Goal: Task Accomplishment & Management: Manage account settings

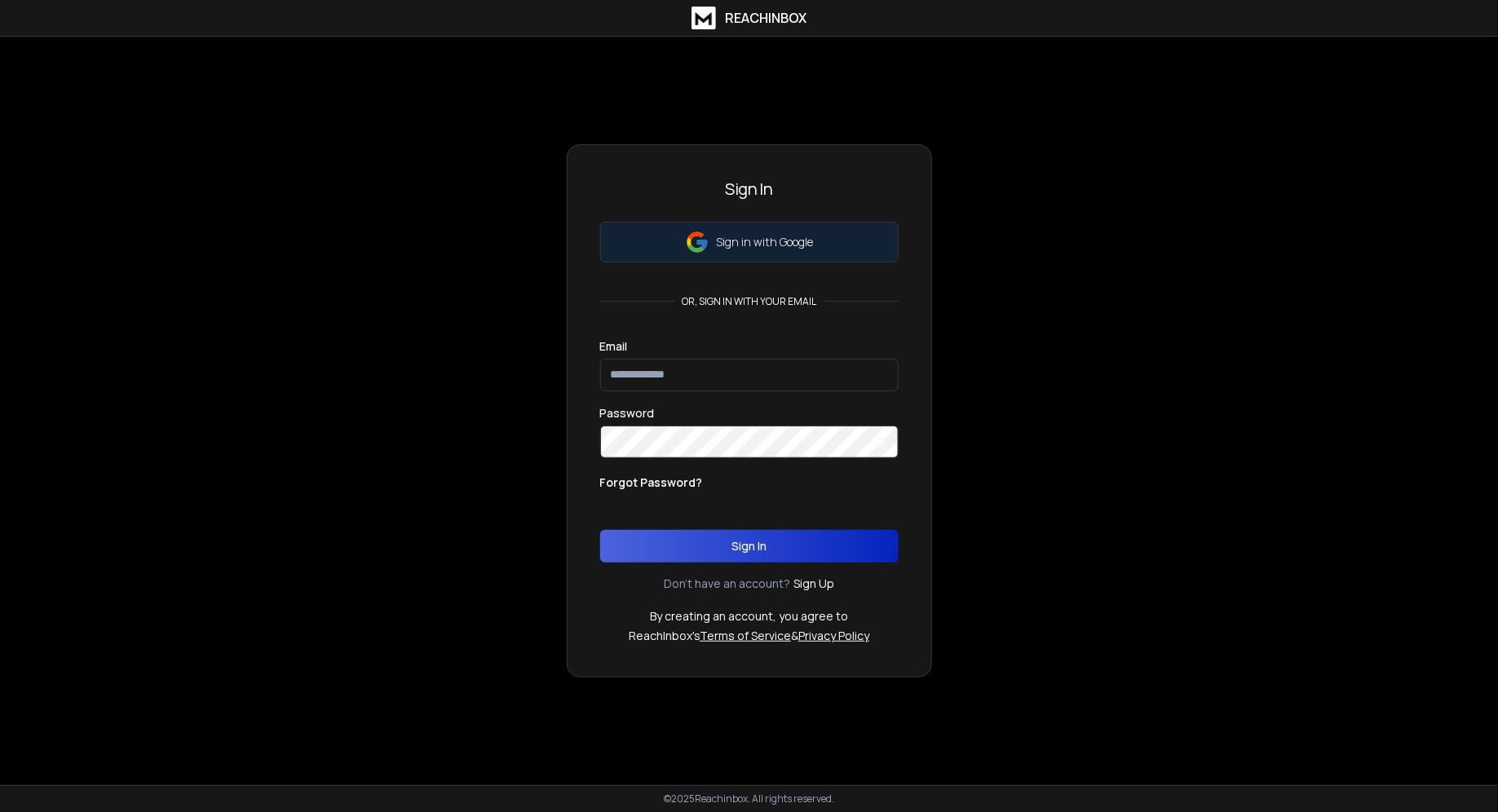
click at [787, 243] on p "Sign in with Google" at bounding box center [764, 242] width 97 height 17
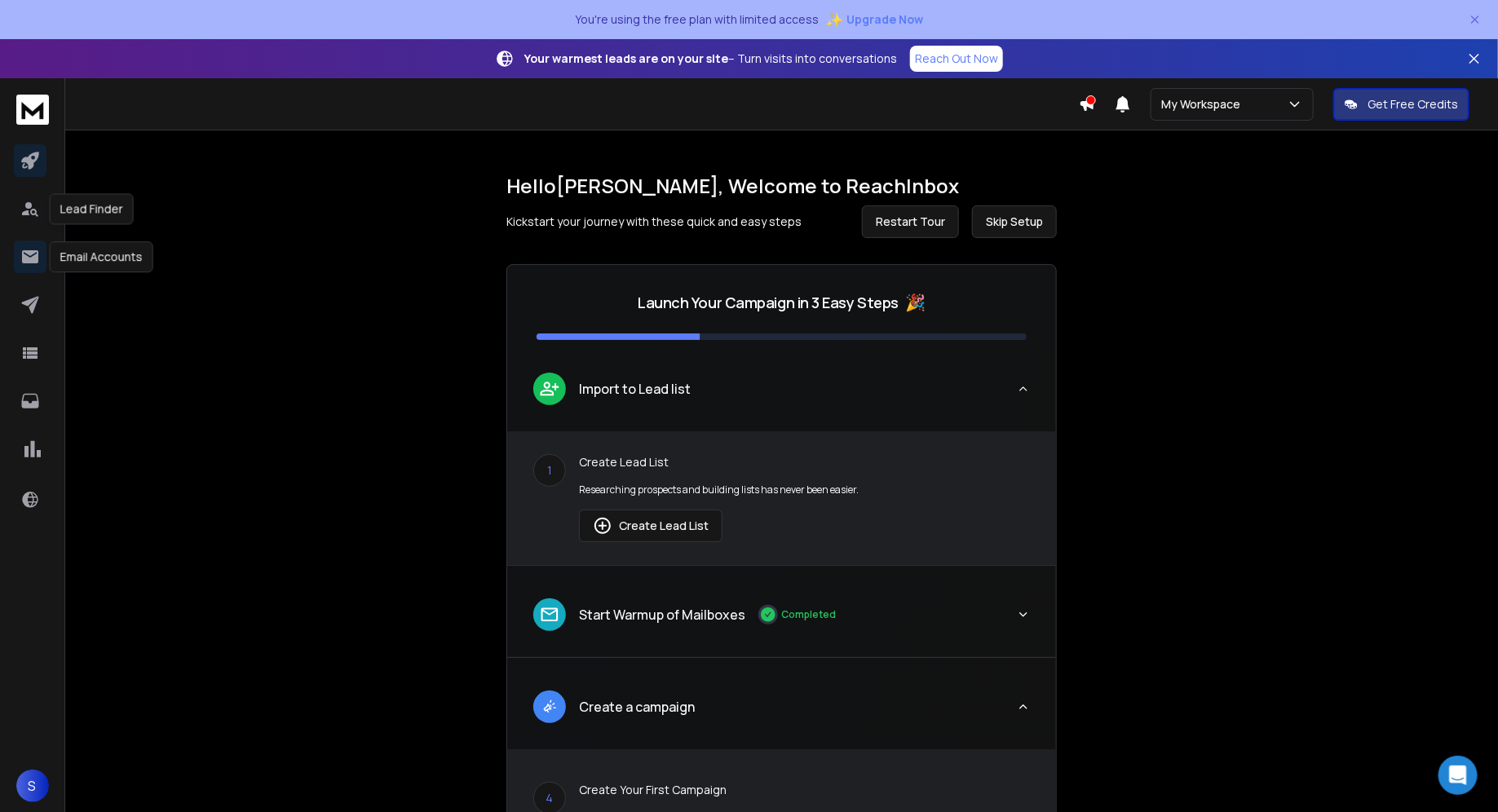
click at [25, 260] on icon at bounding box center [30, 256] width 17 height 13
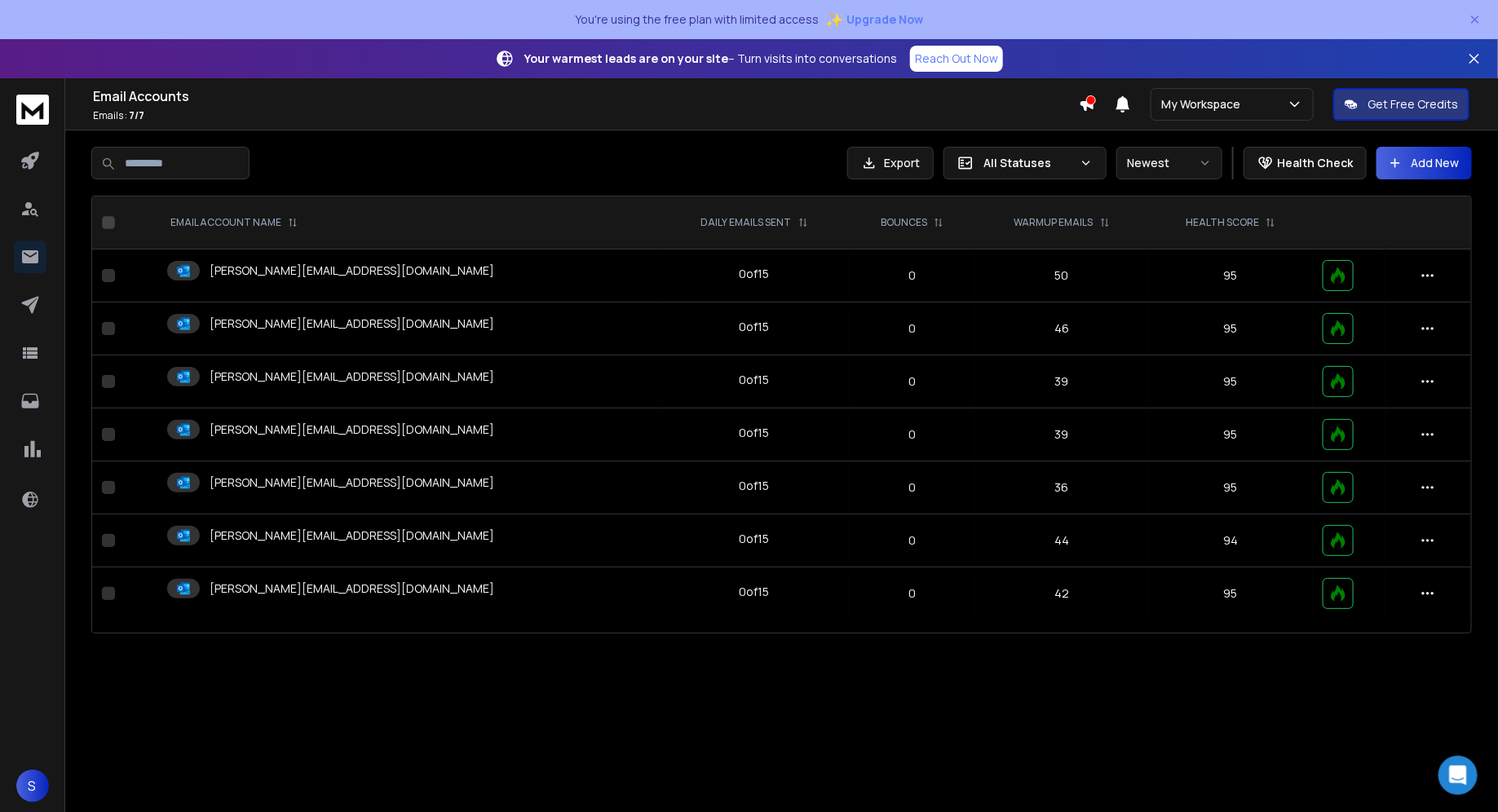
click at [205, 160] on input at bounding box center [171, 163] width 158 height 33
type input "****"
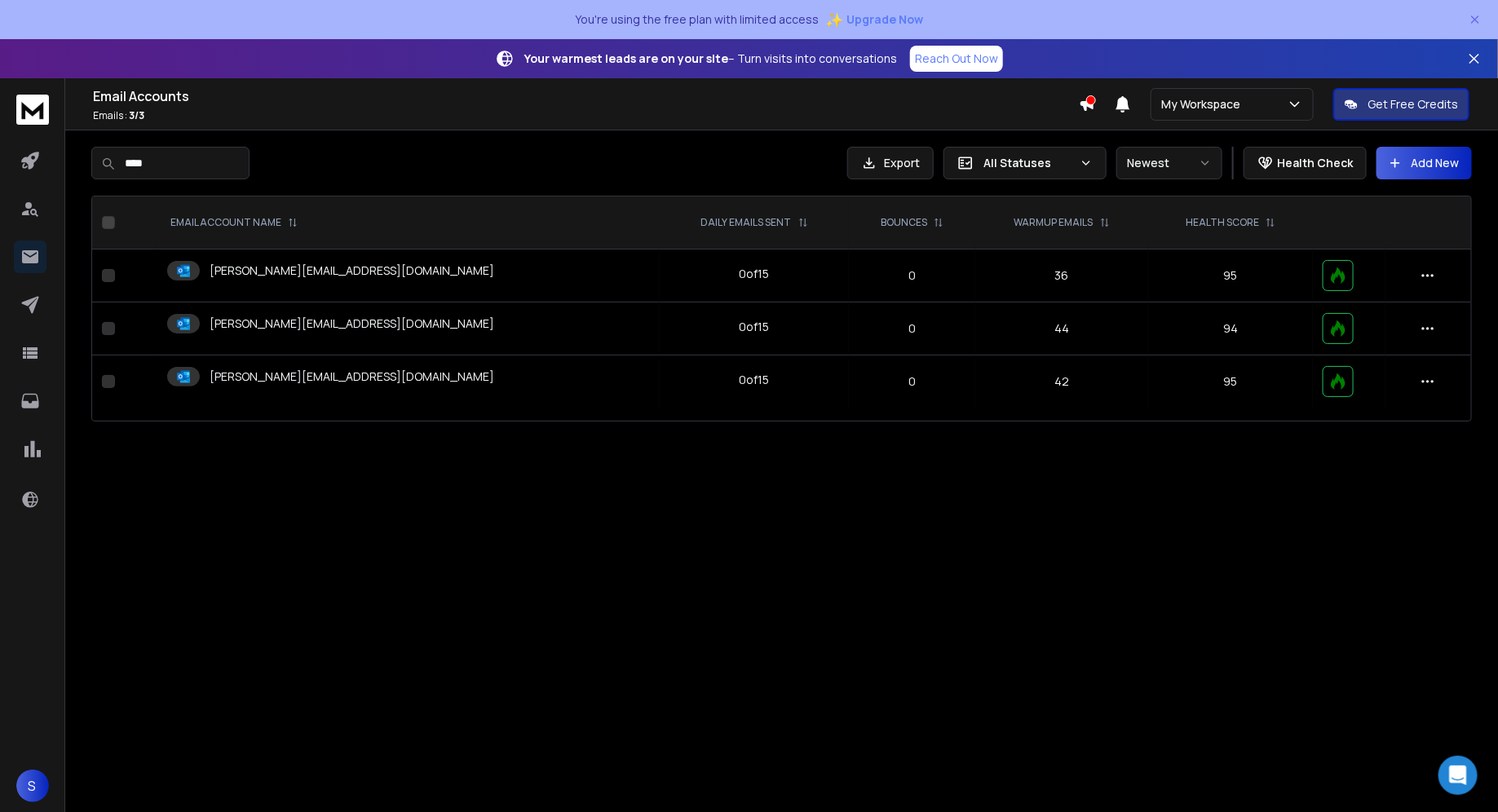
click at [362, 270] on p "[PERSON_NAME][EMAIL_ADDRESS][DOMAIN_NAME]" at bounding box center [351, 270] width 284 height 17
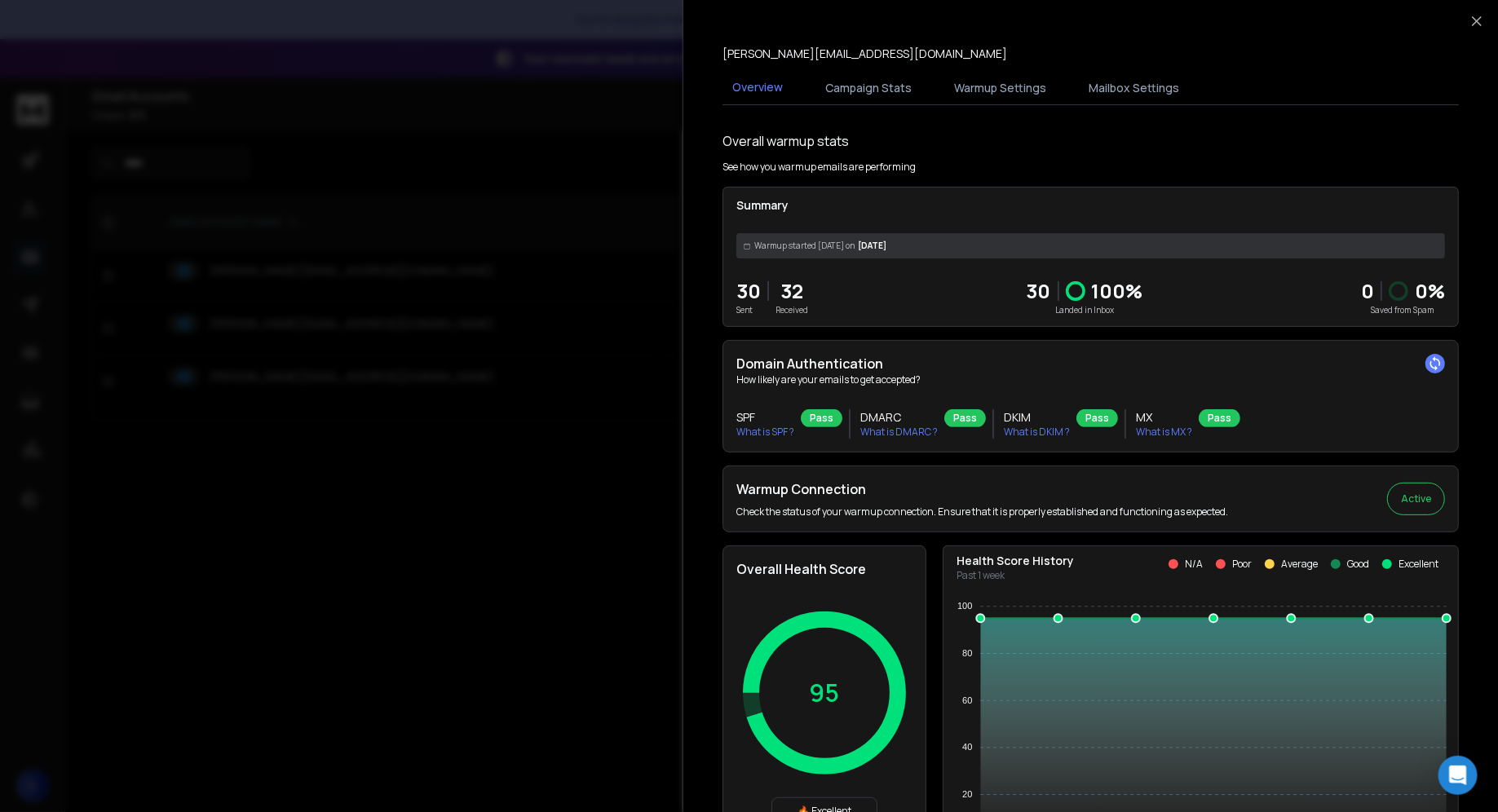
click at [986, 97] on button "Warmup Settings" at bounding box center [1000, 88] width 112 height 36
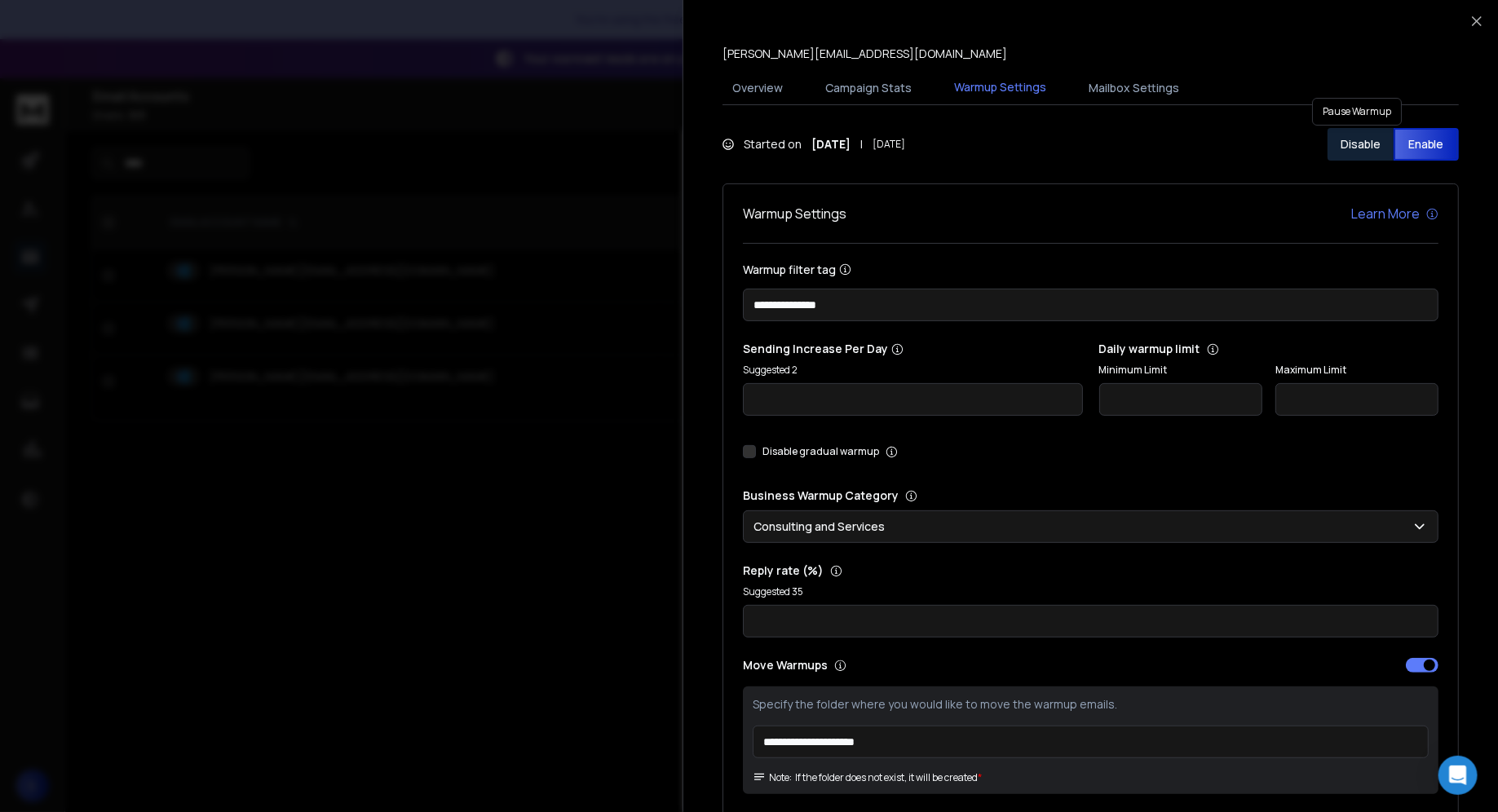
click at [1360, 148] on button "Disable" at bounding box center [1360, 143] width 66 height 33
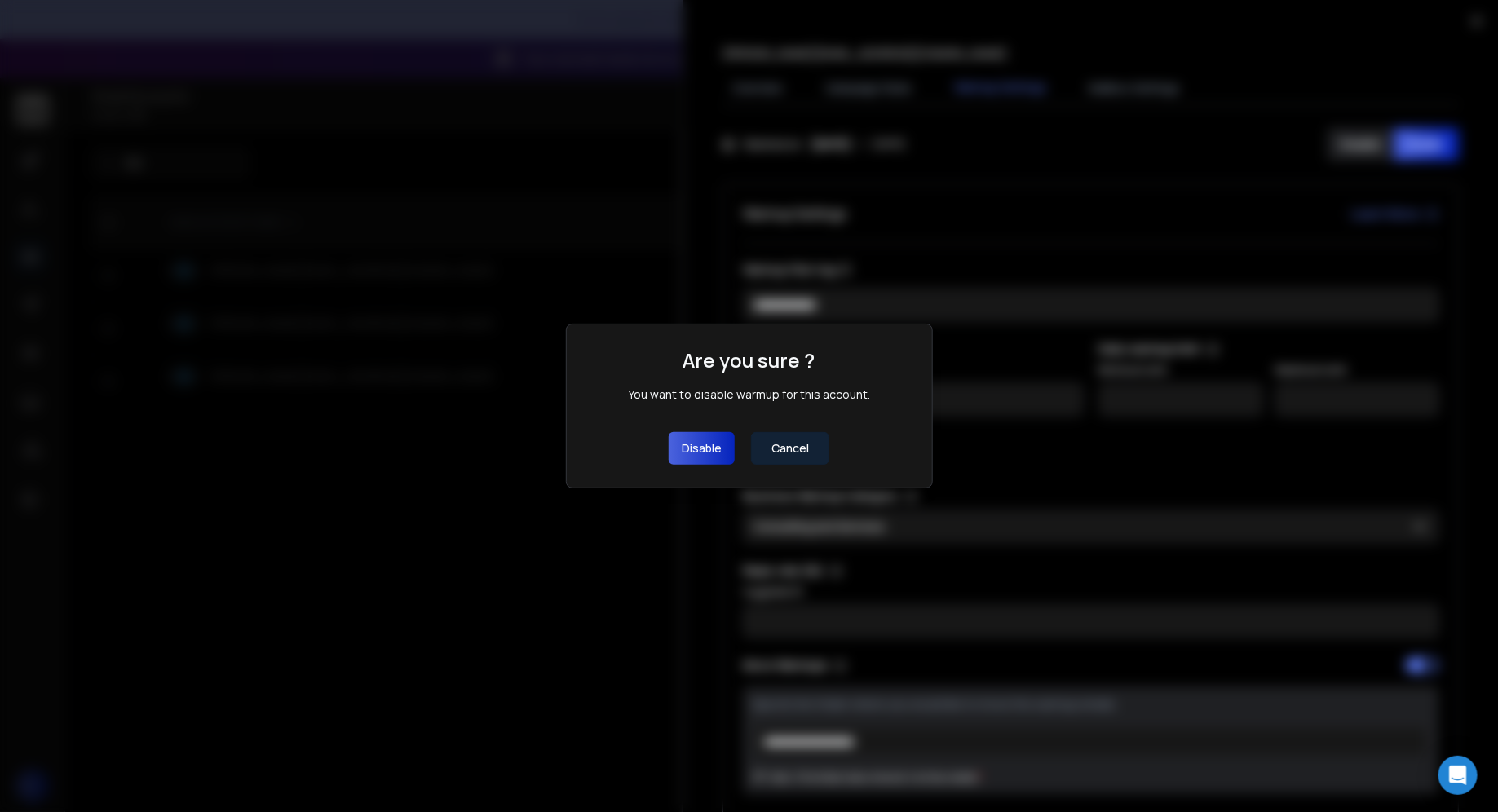
click at [713, 450] on button "Disable" at bounding box center [701, 448] width 66 height 33
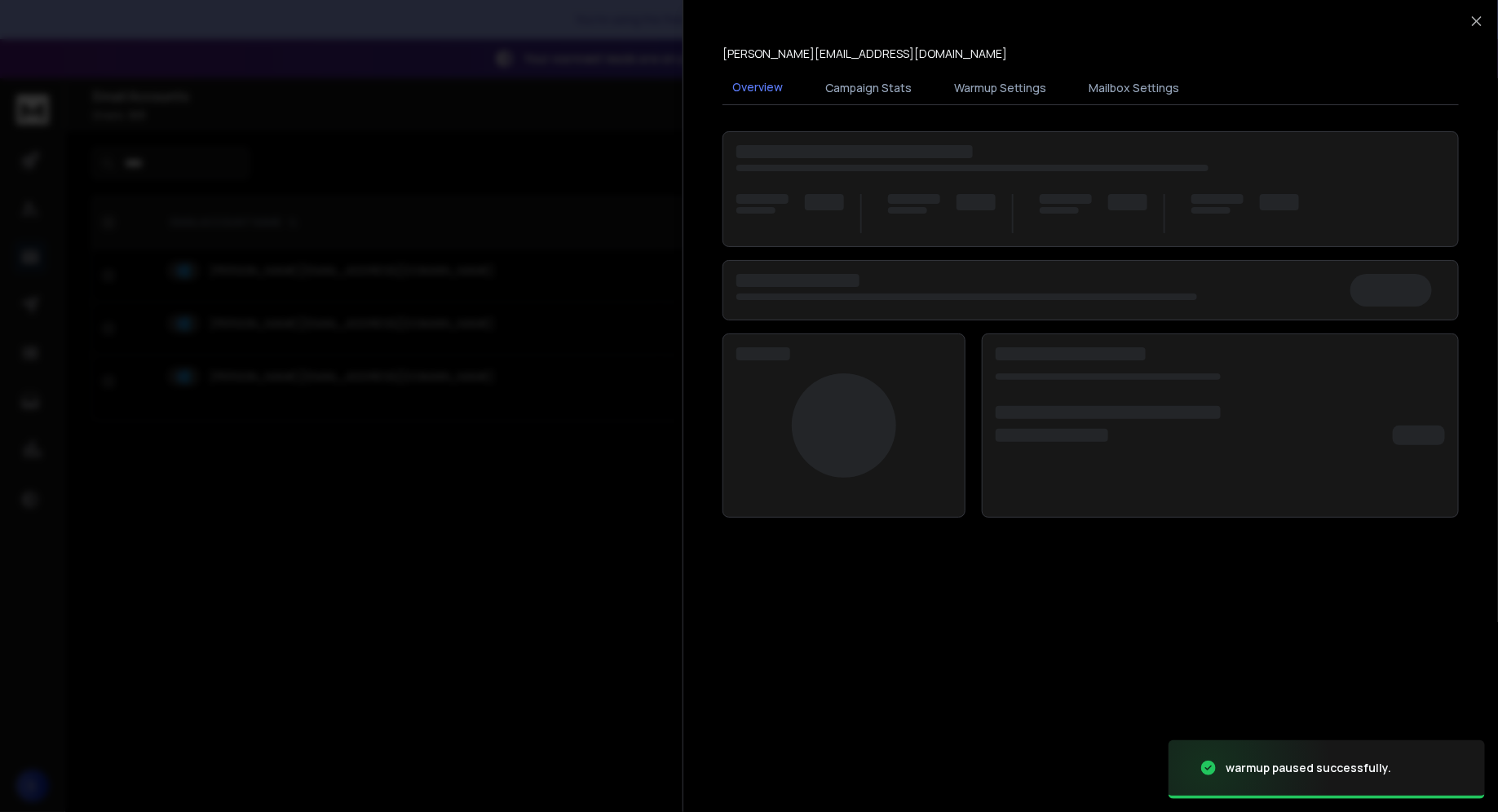
click at [552, 384] on div at bounding box center [749, 406] width 1498 height 812
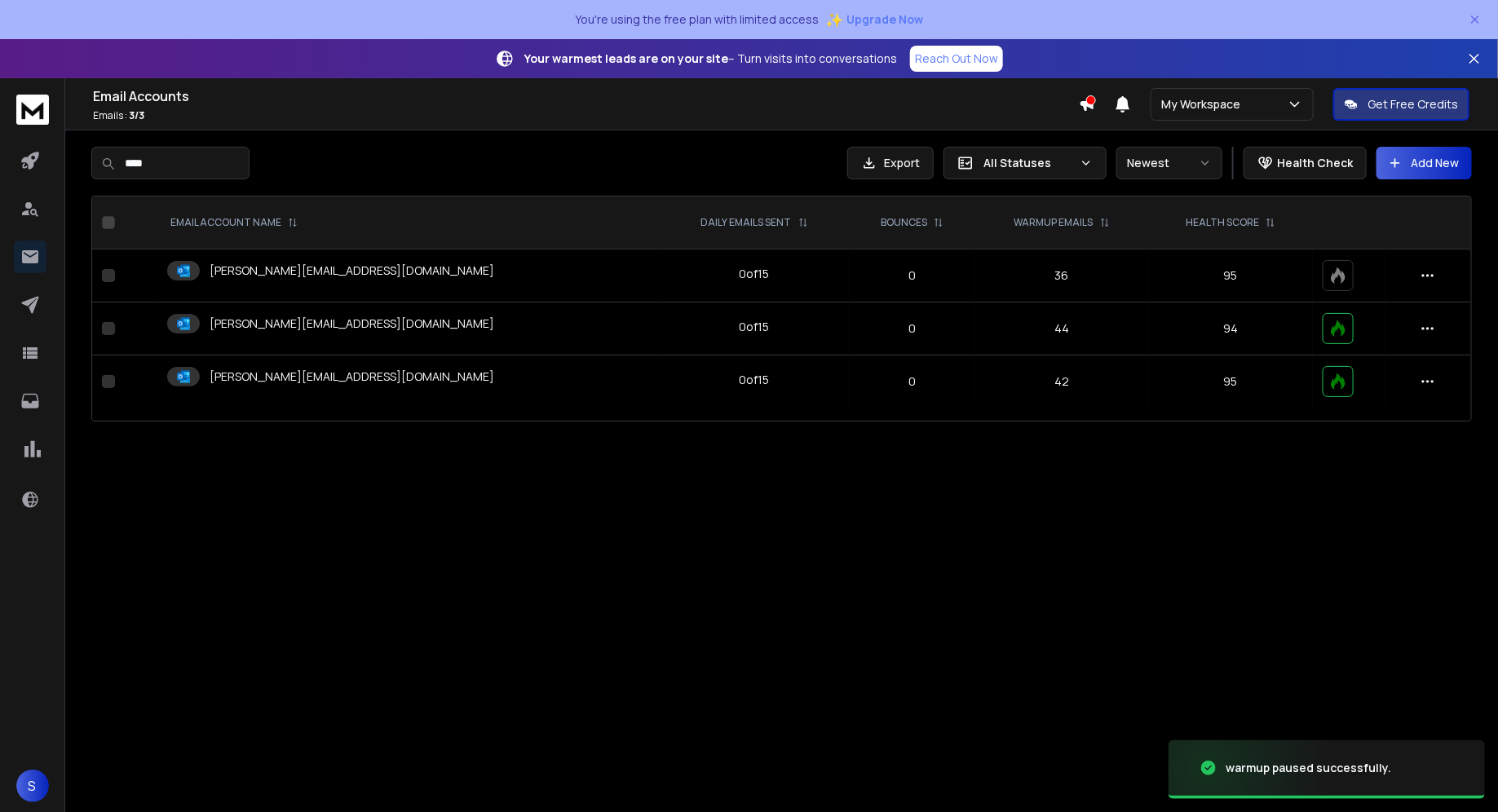
click at [323, 329] on p "[PERSON_NAME][EMAIL_ADDRESS][DOMAIN_NAME]" at bounding box center [351, 323] width 284 height 17
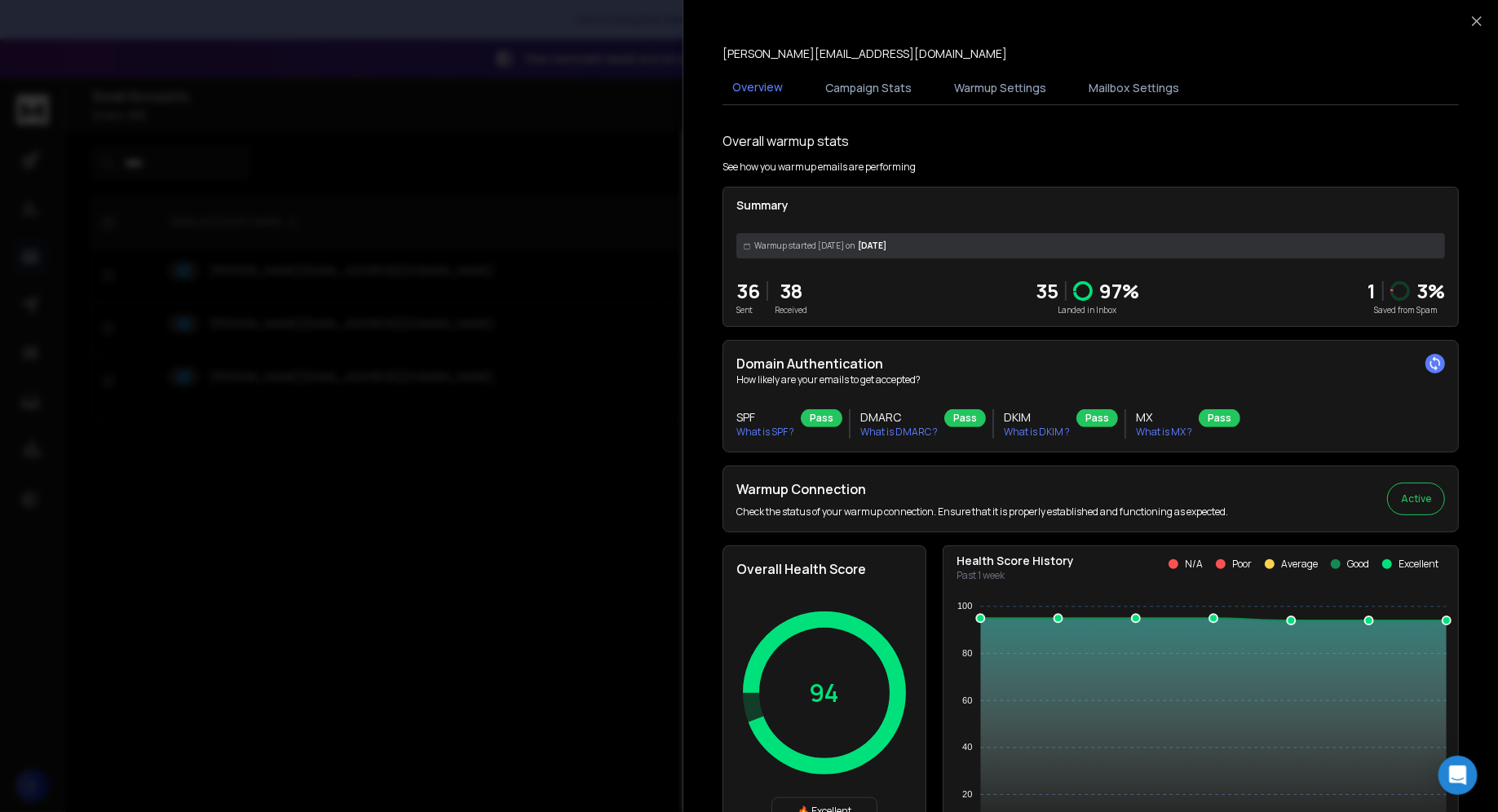
click at [1015, 86] on button "Warmup Settings" at bounding box center [1000, 88] width 112 height 36
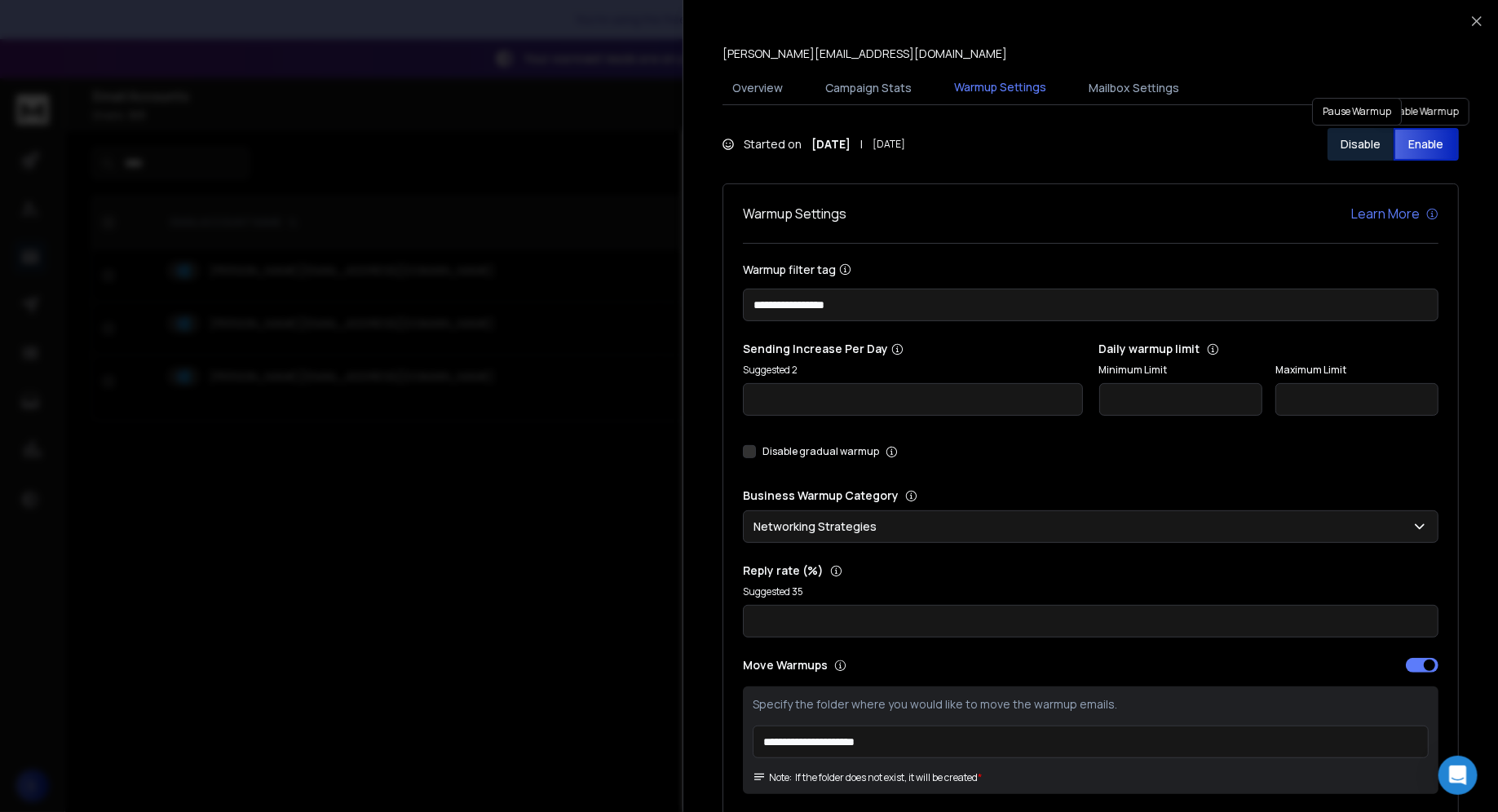
click at [1358, 146] on button "Disable" at bounding box center [1360, 143] width 66 height 33
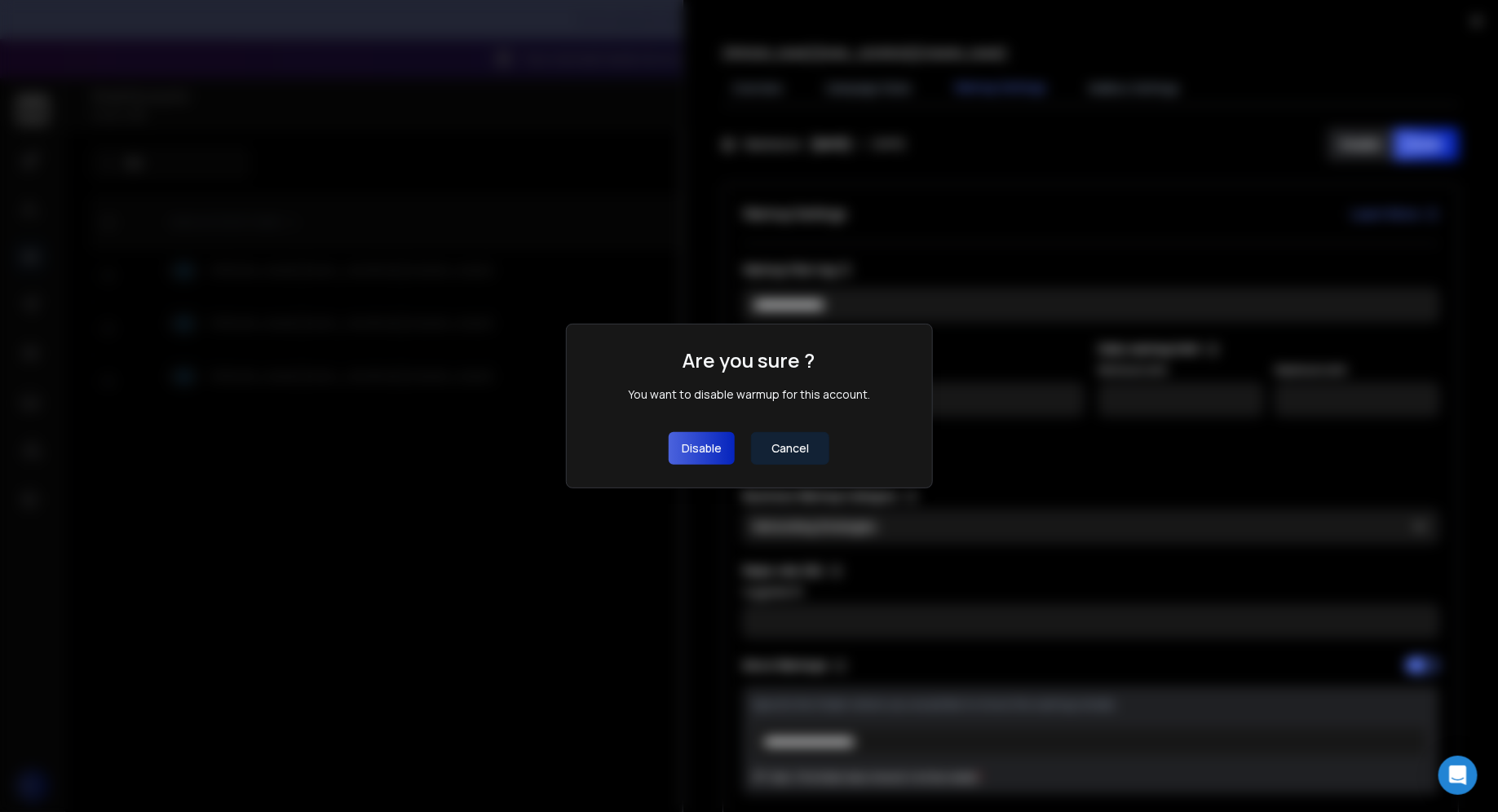
click at [688, 458] on button "Disable" at bounding box center [701, 448] width 66 height 33
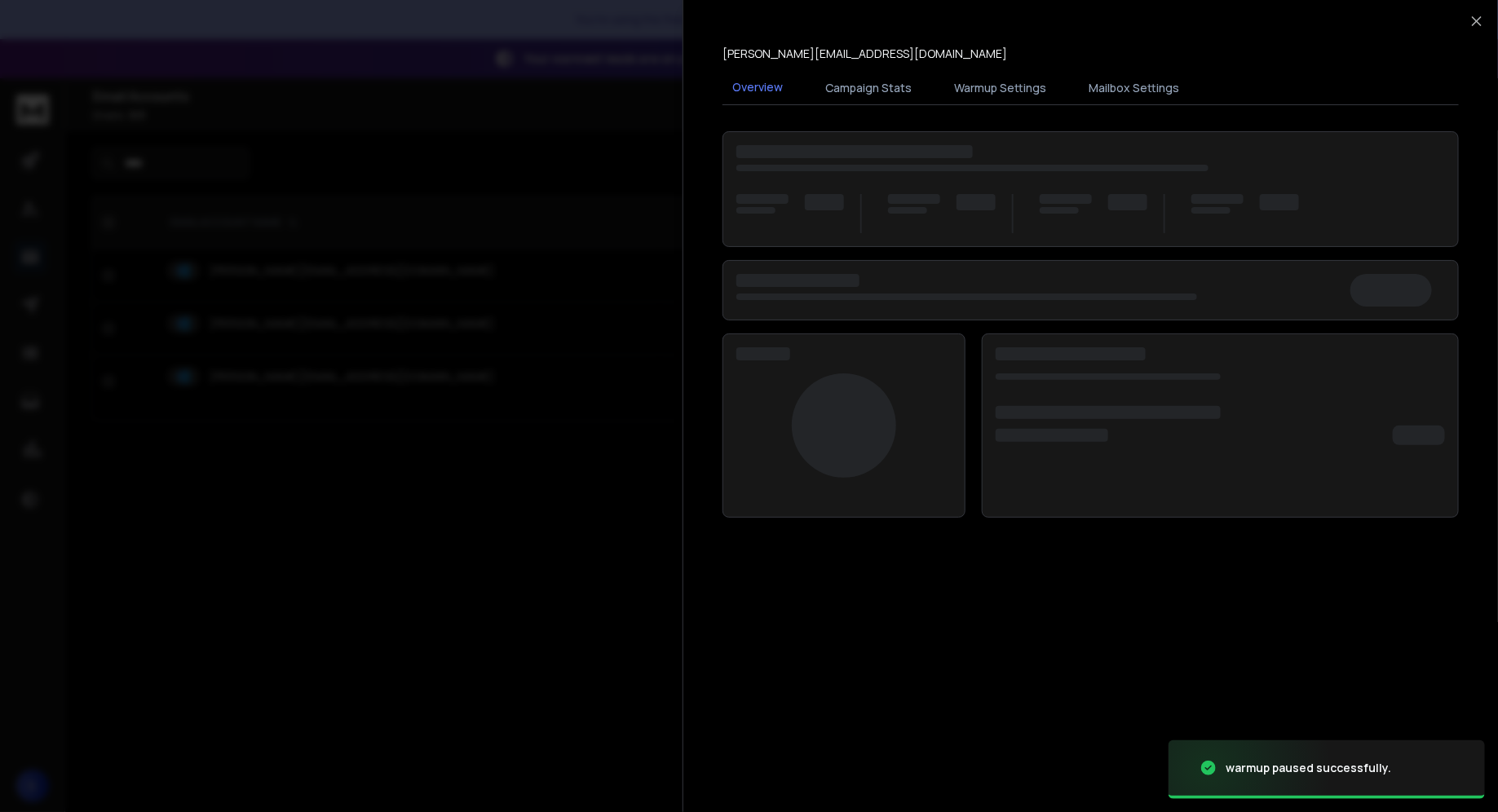
click at [392, 412] on div at bounding box center [749, 406] width 1498 height 812
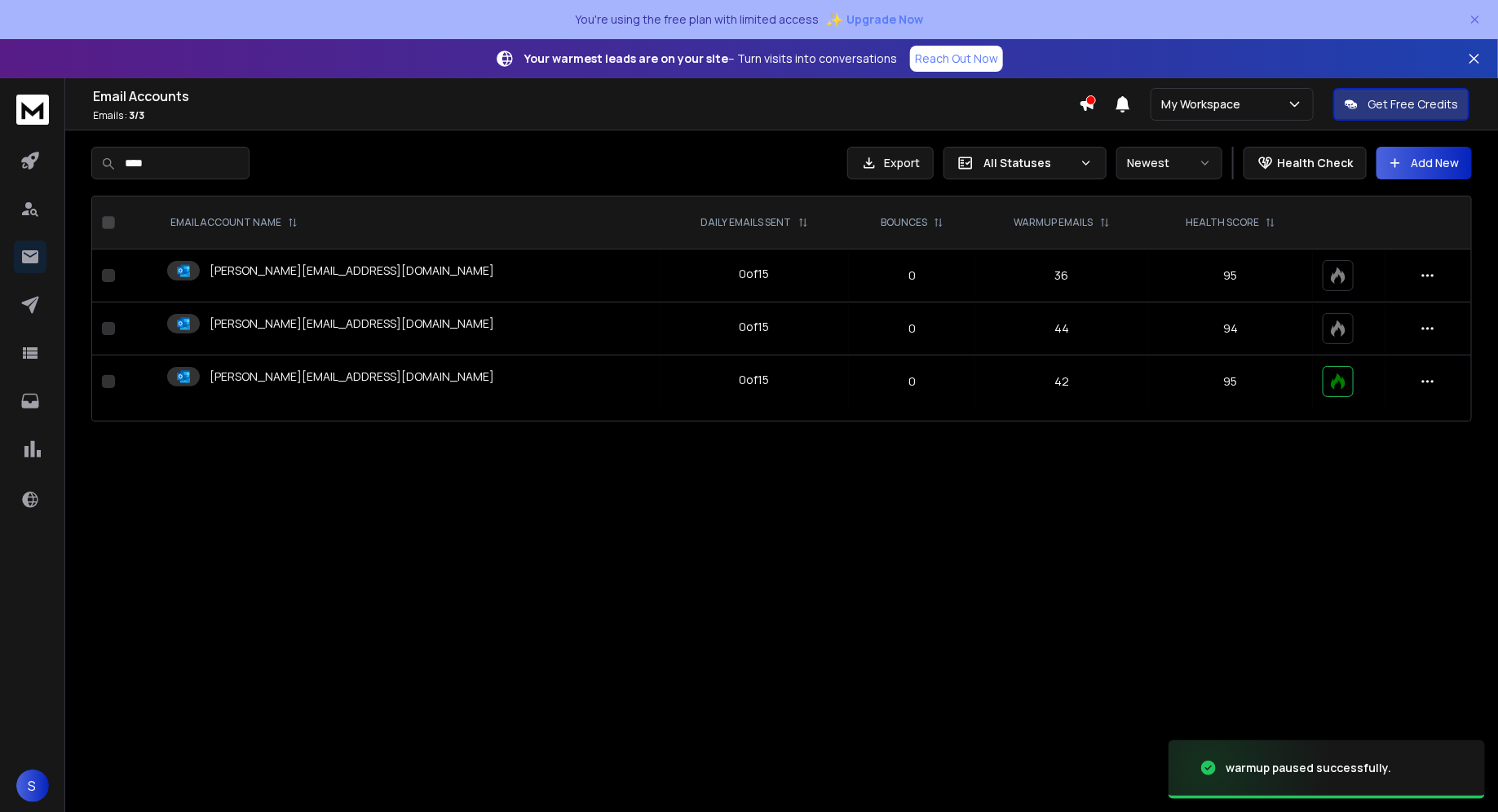
click at [371, 369] on p "[PERSON_NAME][EMAIL_ADDRESS][DOMAIN_NAME]" at bounding box center [351, 377] width 284 height 17
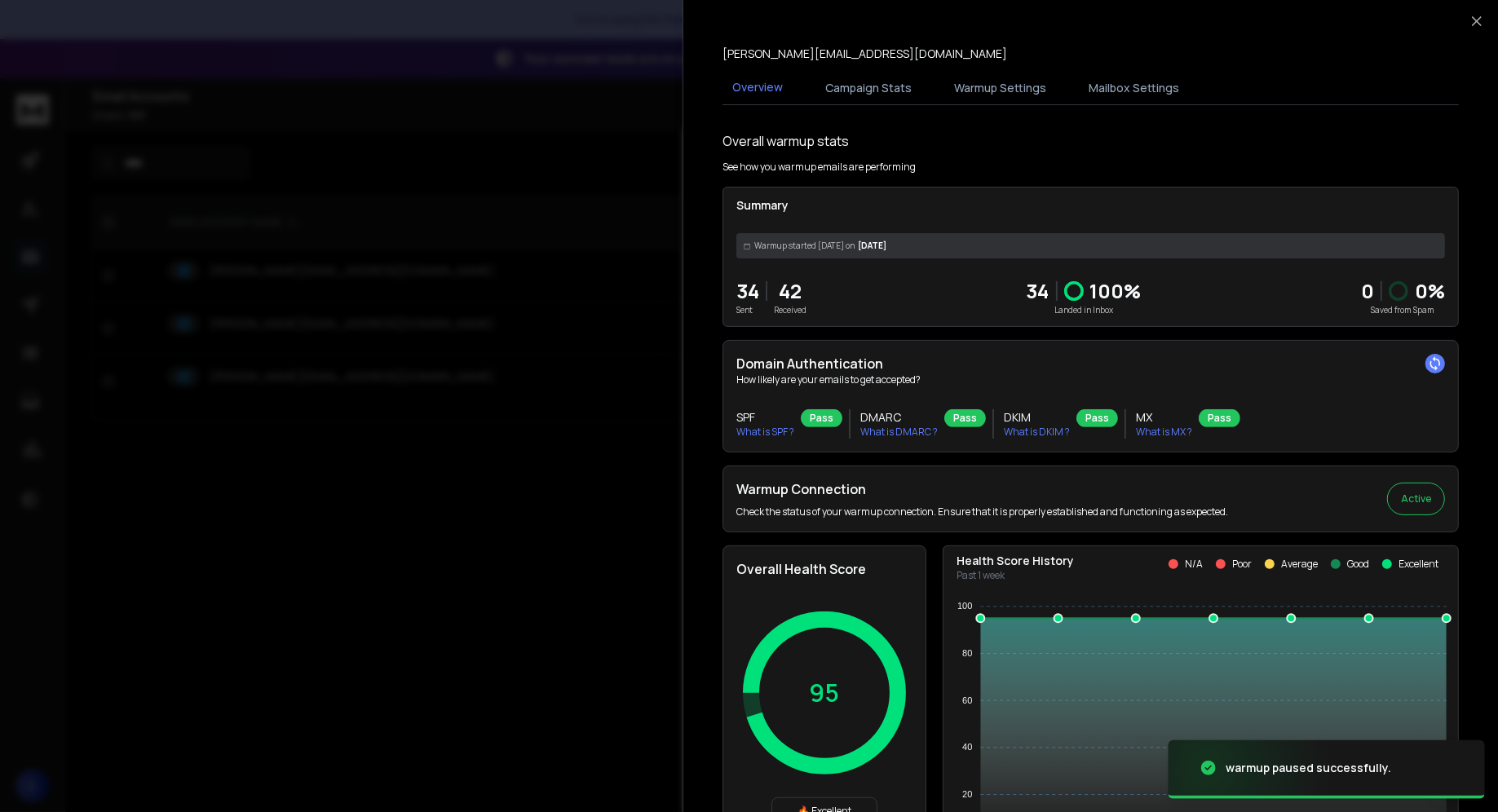
click at [1014, 82] on button "Warmup Settings" at bounding box center [1000, 88] width 112 height 36
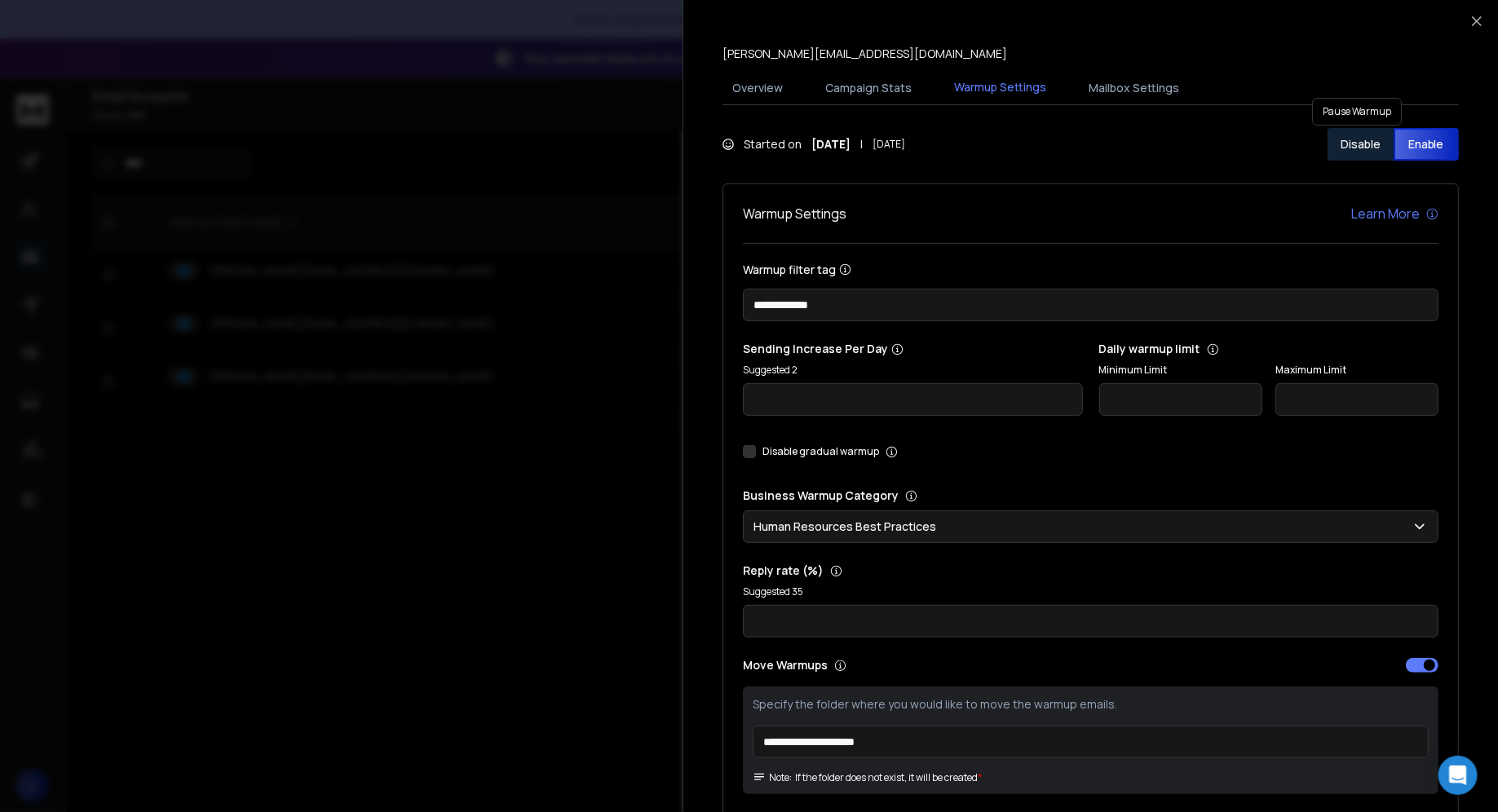
click at [1363, 146] on button "Disable" at bounding box center [1360, 143] width 66 height 33
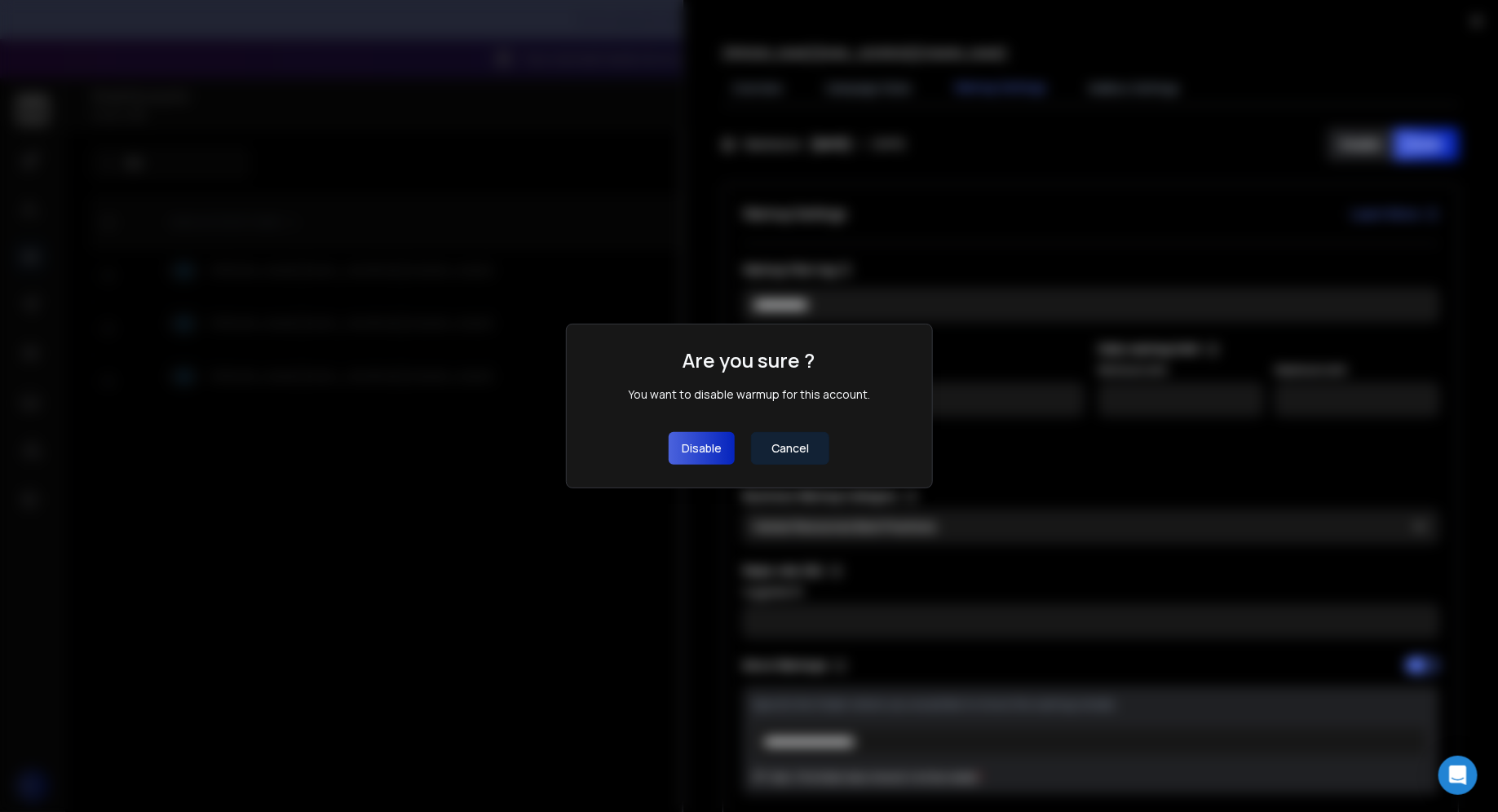
click at [705, 448] on button "Disable" at bounding box center [701, 448] width 66 height 33
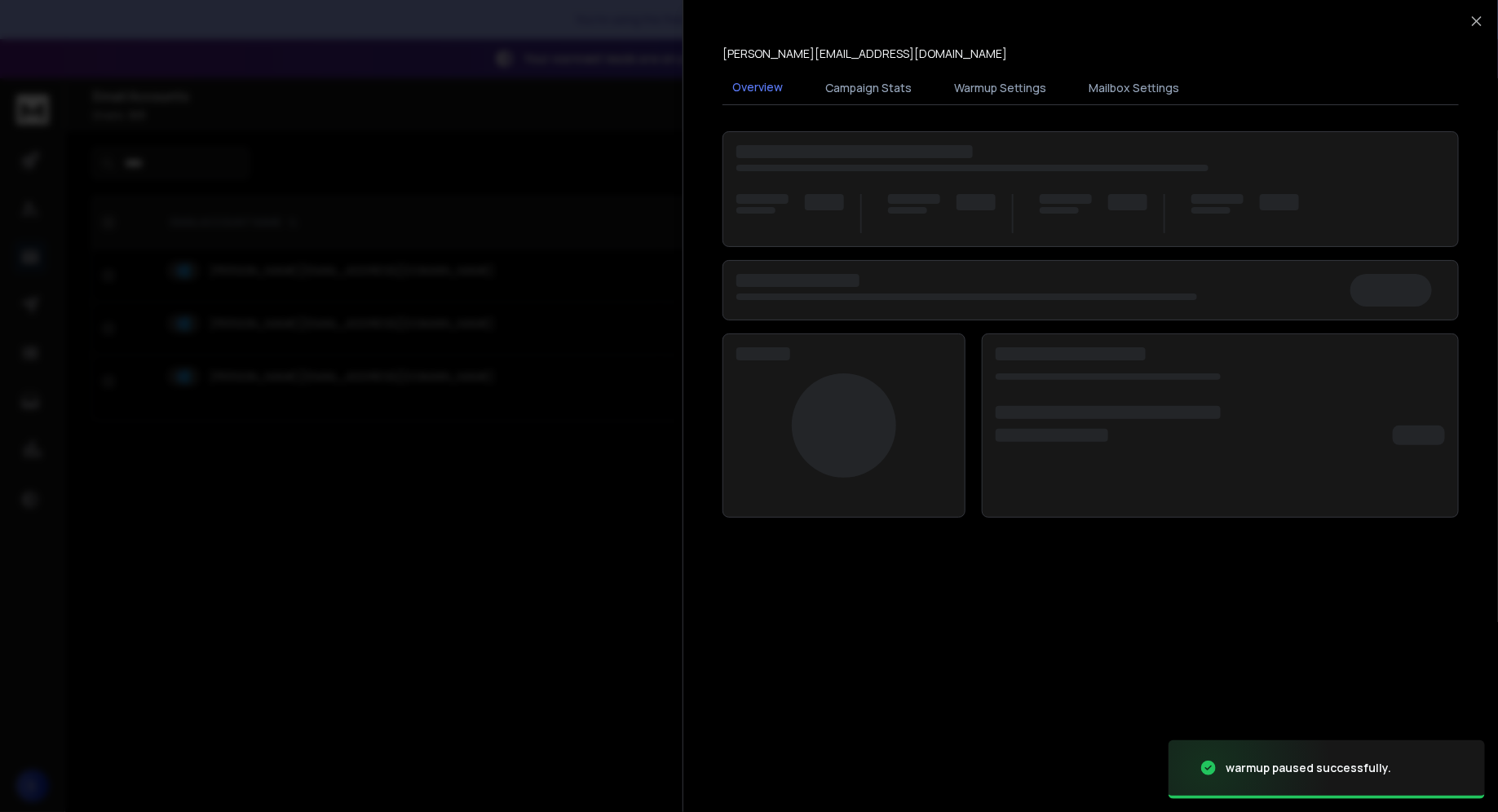
click at [448, 480] on div at bounding box center [749, 406] width 1498 height 812
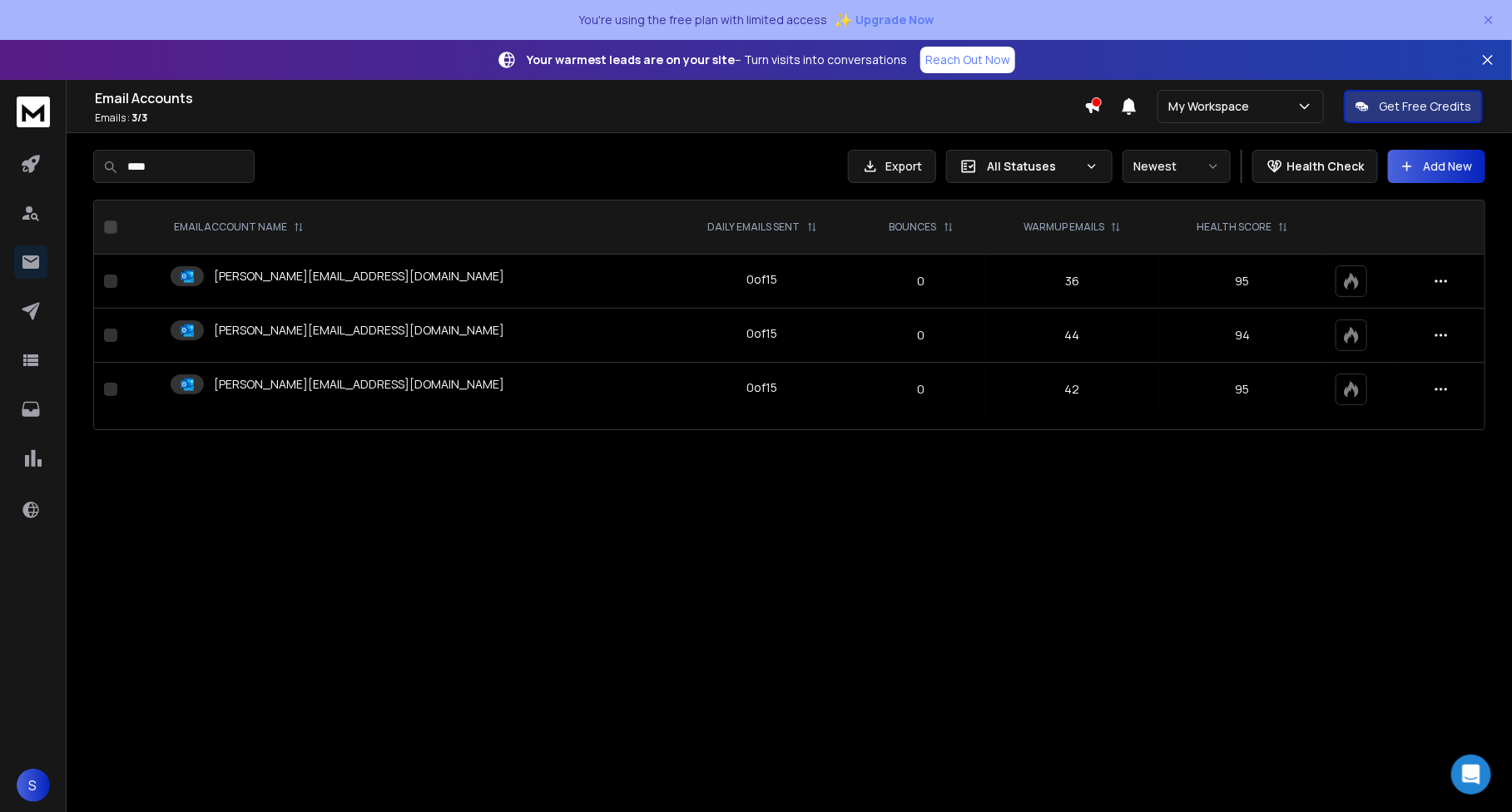
click at [181, 156] on input "****" at bounding box center [174, 166] width 162 height 33
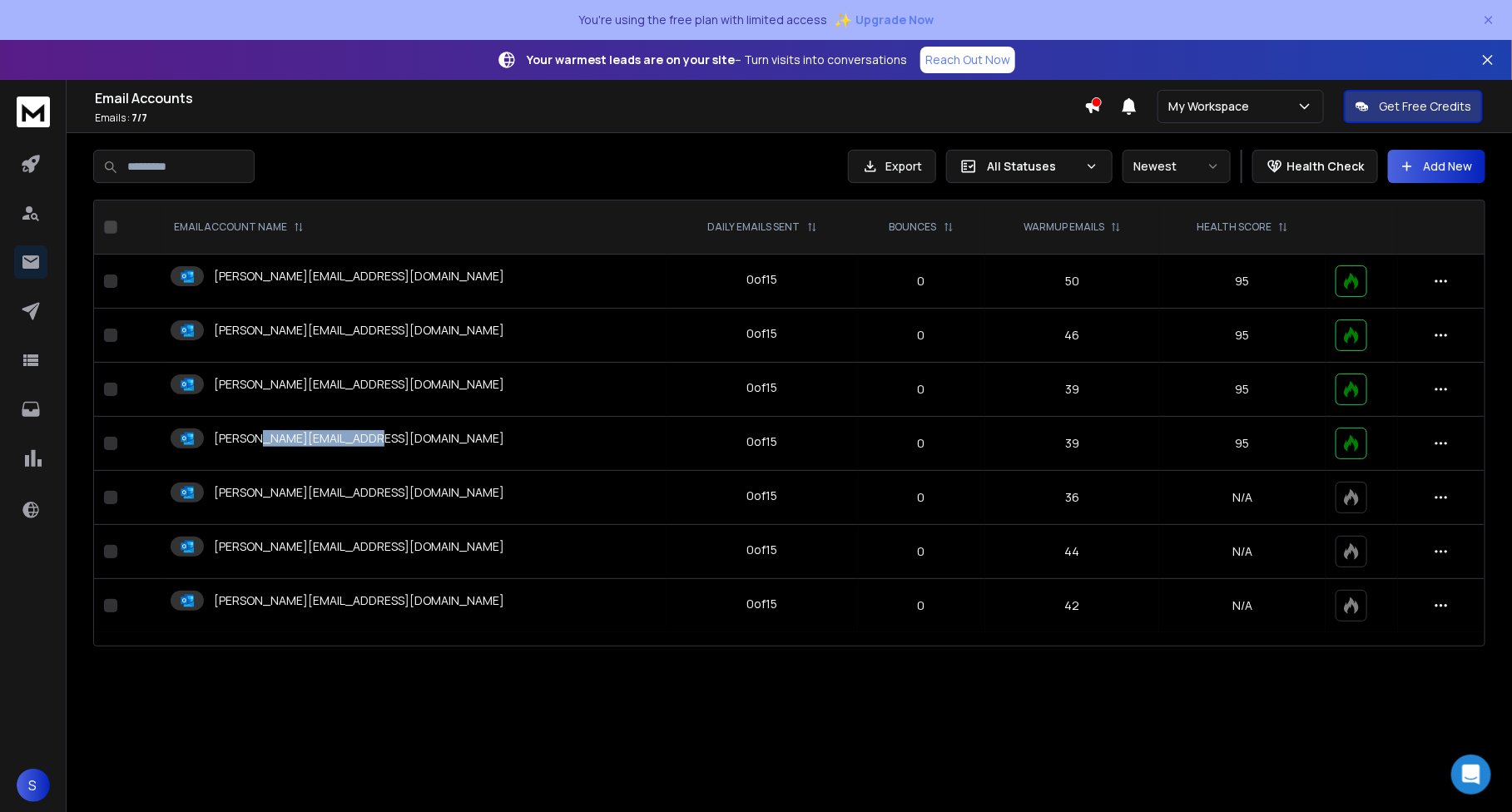
copy p "[DOMAIN_NAME]"
drag, startPoint x: 394, startPoint y: 437, endPoint x: 254, endPoint y: 437, distance: 140.0
click at [254, 437] on div "[PERSON_NAME][EMAIL_ADDRESS][DOMAIN_NAME]" at bounding box center [414, 438] width 487 height 20
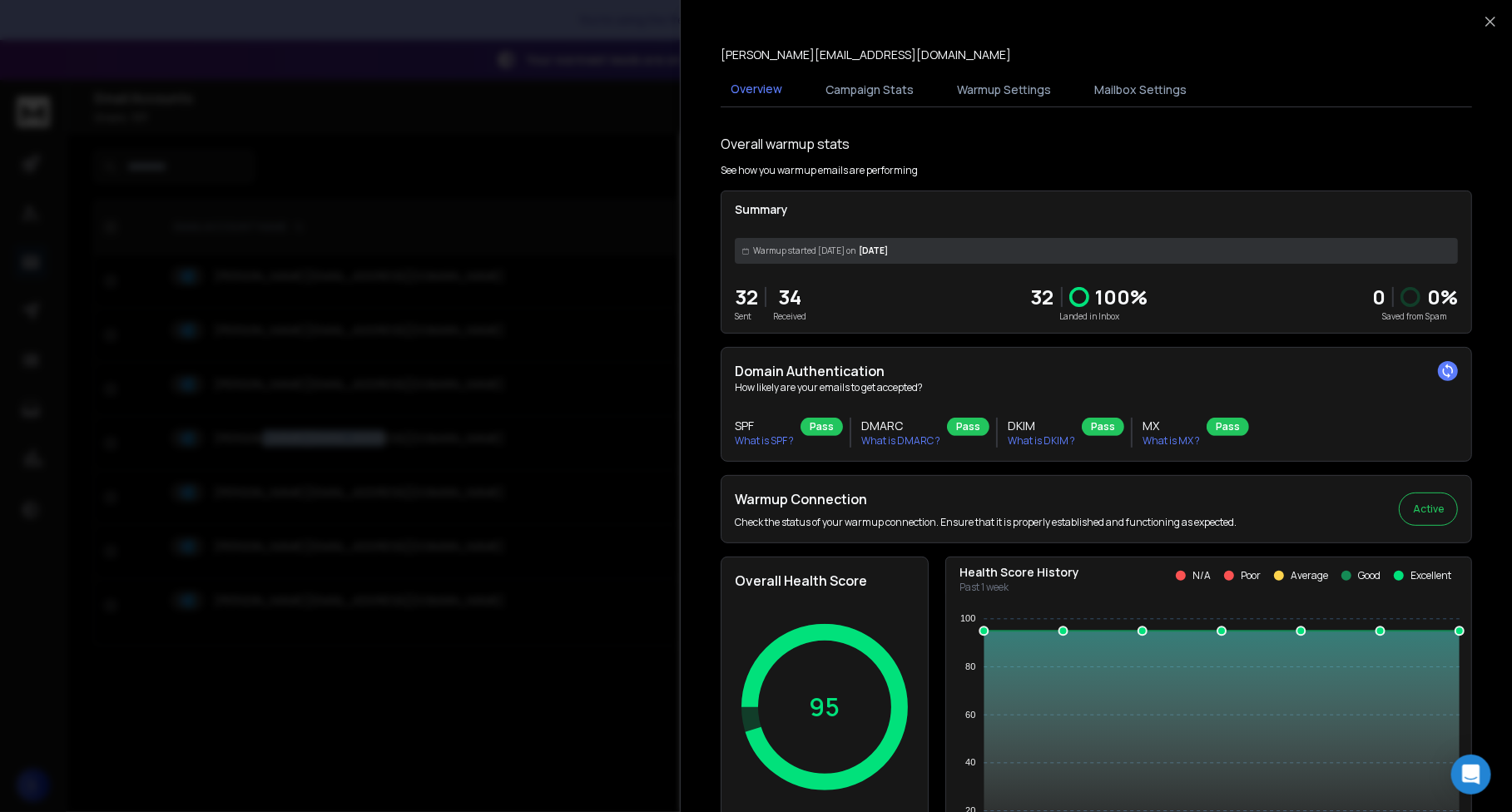
click at [404, 315] on div at bounding box center [756, 406] width 1512 height 812
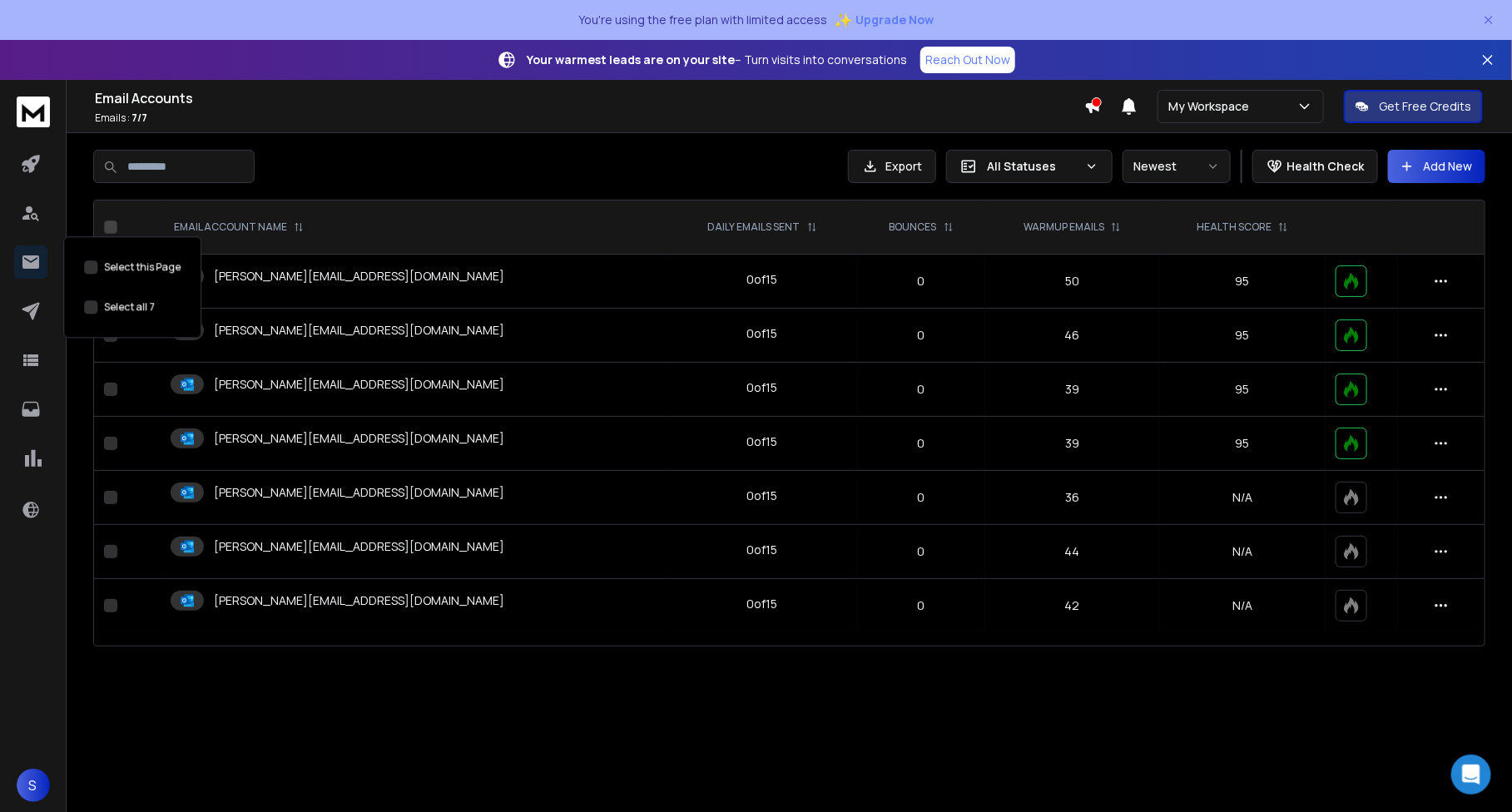
click at [114, 228] on button "Select this Page" at bounding box center [111, 226] width 13 height 13
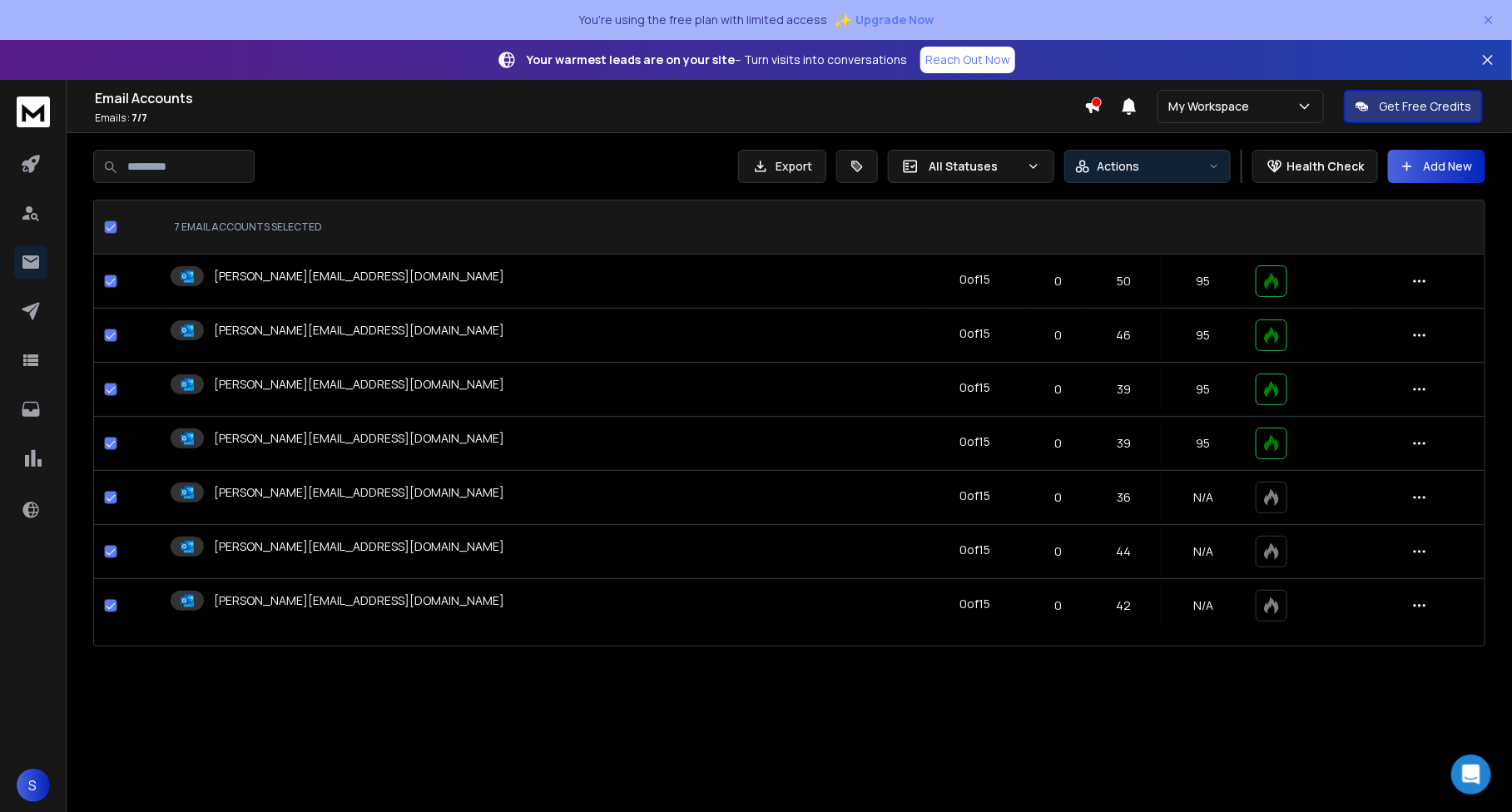
click at [1158, 166] on div "Actions" at bounding box center [1138, 166] width 127 height 17
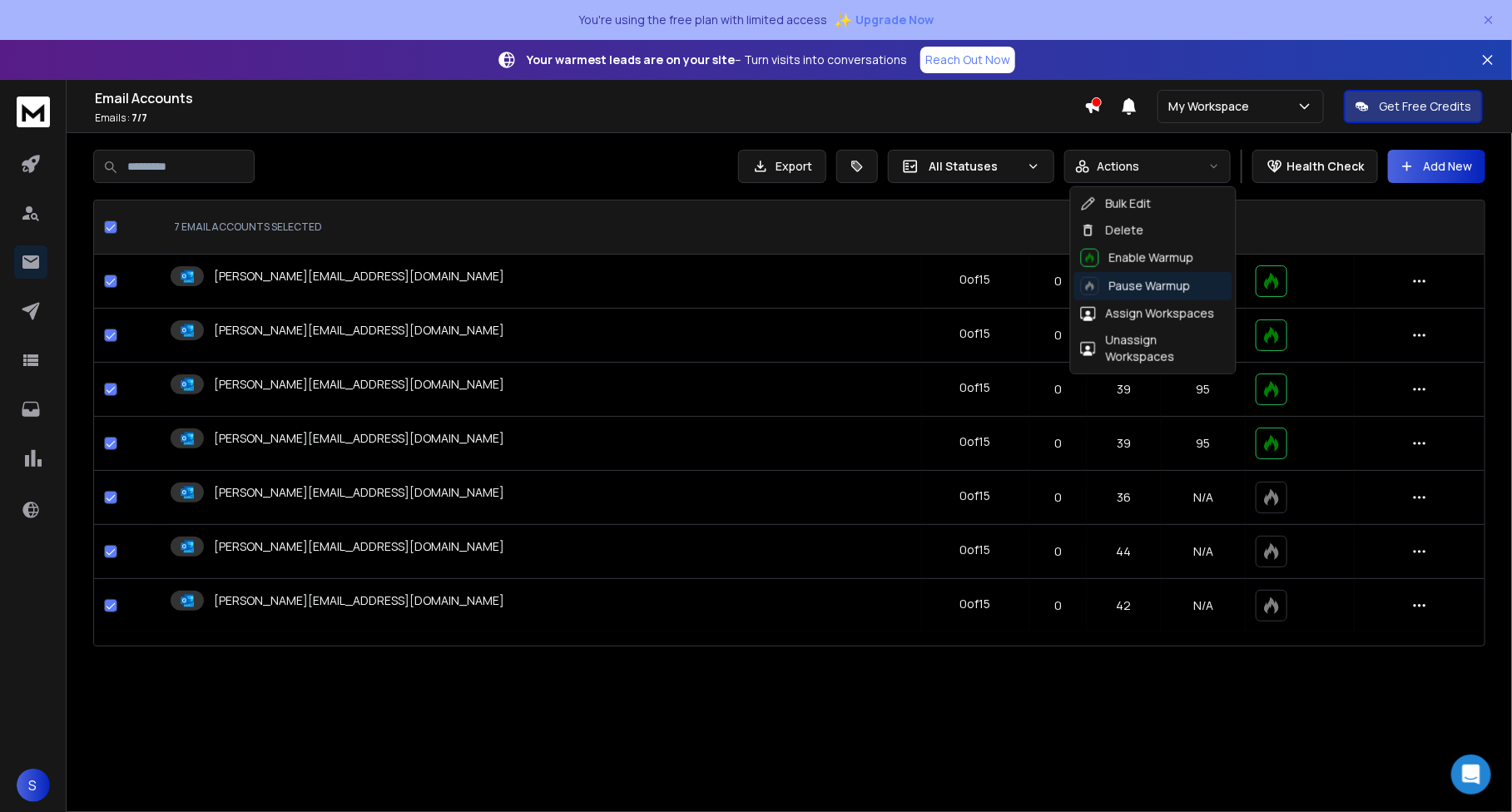
click at [1180, 281] on div "Pause Warmup" at bounding box center [1136, 286] width 110 height 18
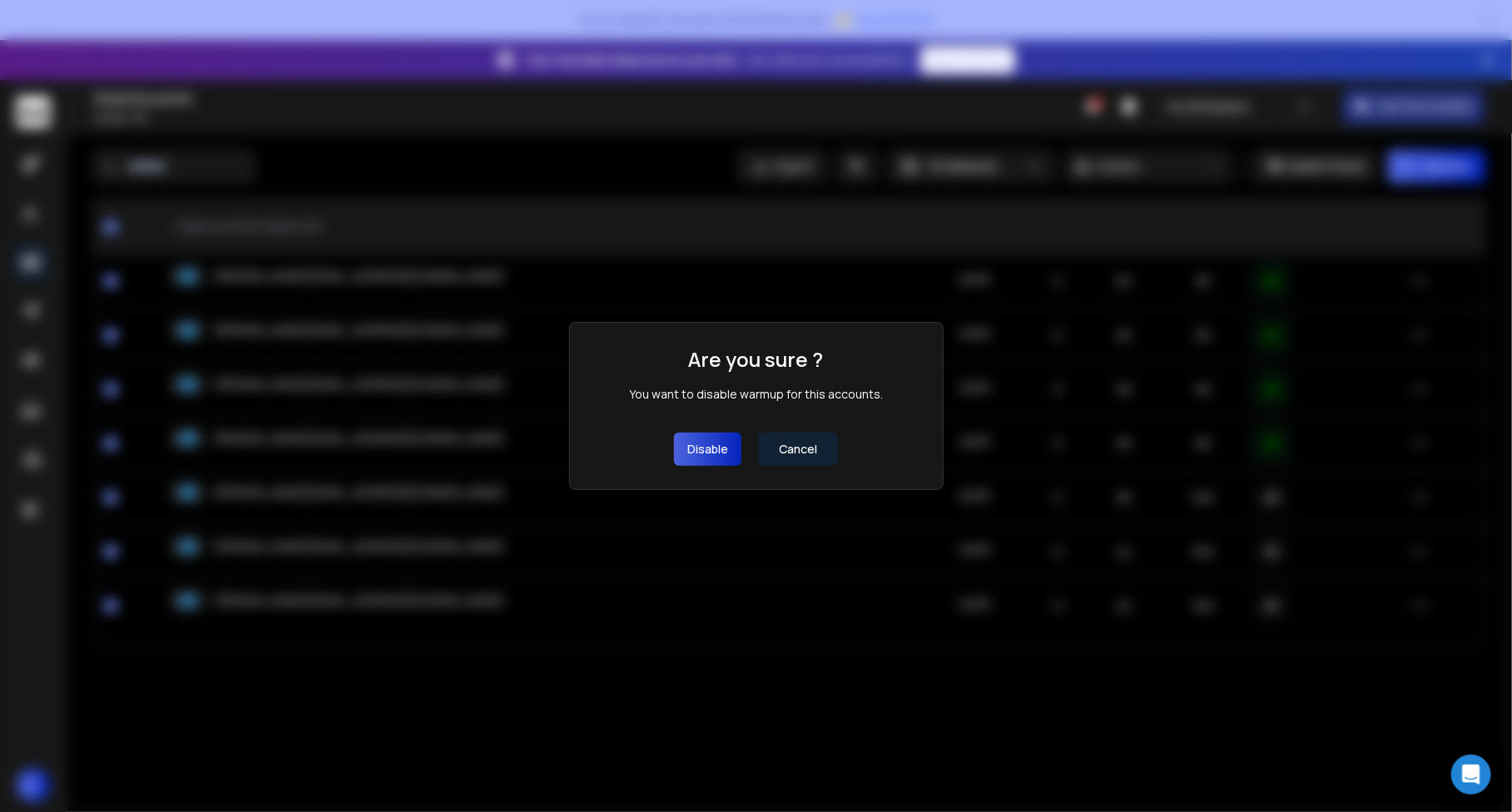
click at [723, 453] on button "Disable" at bounding box center [707, 449] width 67 height 33
